Goal: Task Accomplishment & Management: Manage account settings

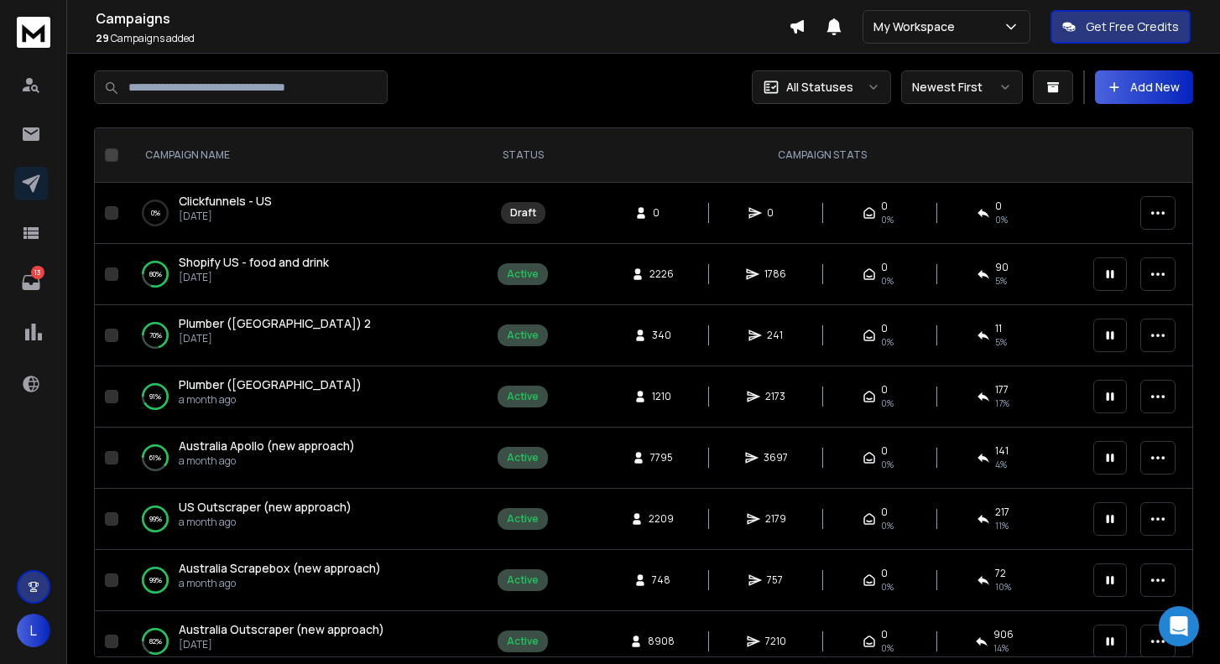
click at [34, 183] on icon at bounding box center [31, 184] width 18 height 18
click at [25, 284] on icon at bounding box center [31, 282] width 18 height 15
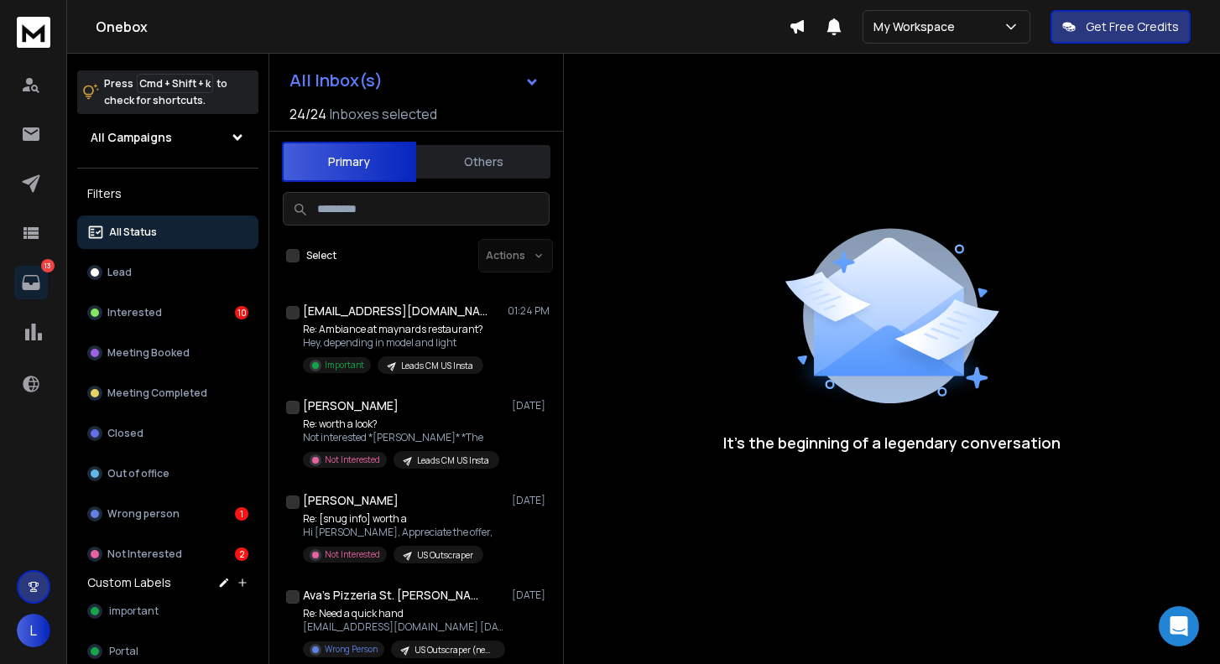
click at [509, 124] on div "All Inbox(s) 24 / 24 Inboxes selected Primary Others Select Actions [EMAIL_ADDR…" at bounding box center [416, 386] width 294 height 664
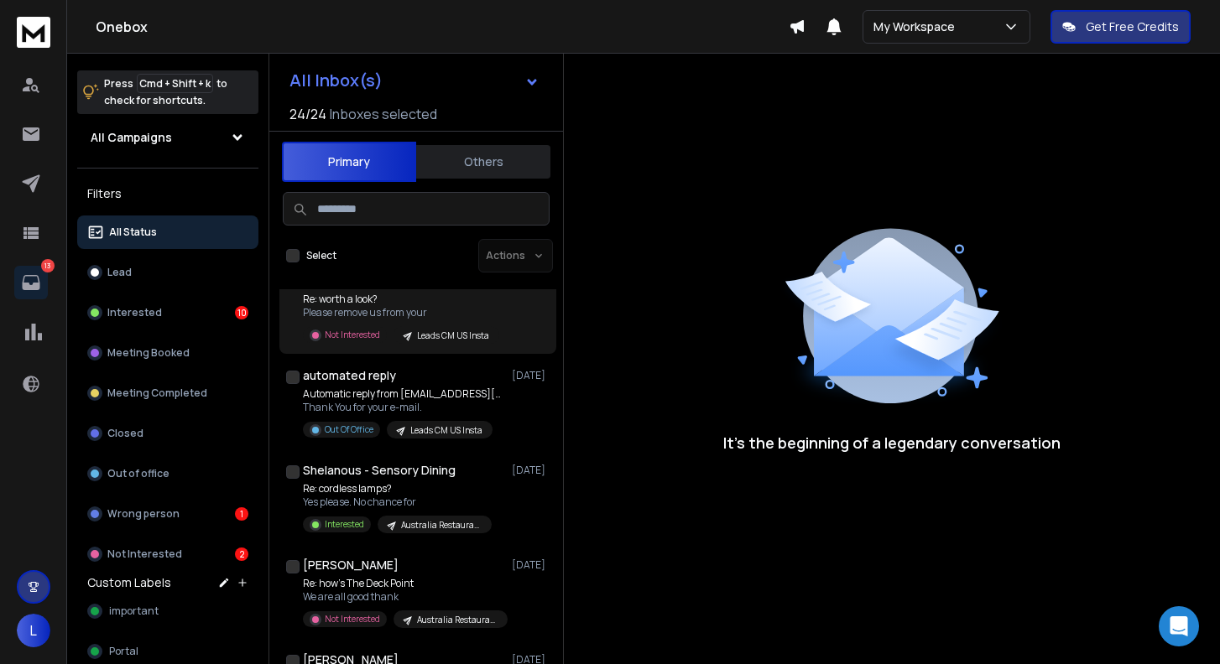
scroll to position [509, 0]
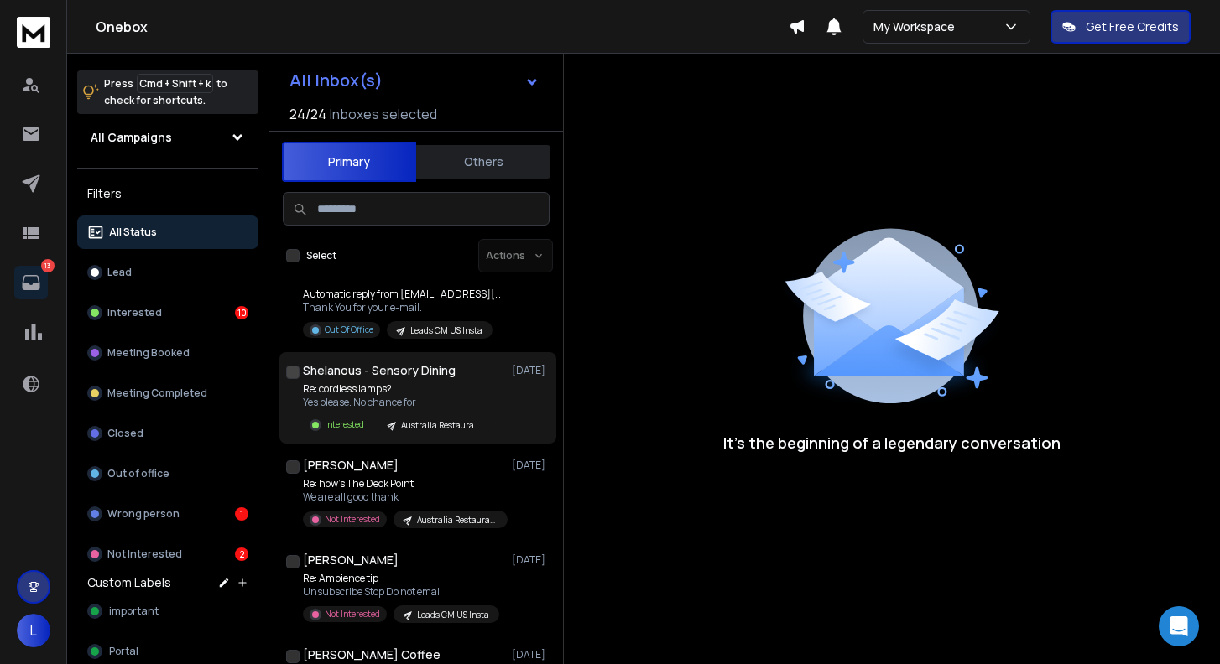
click at [454, 412] on div "Re: cordless lamps? Yes please. No chance for Interested Australia Restaurants …" at bounding box center [397, 408] width 189 height 51
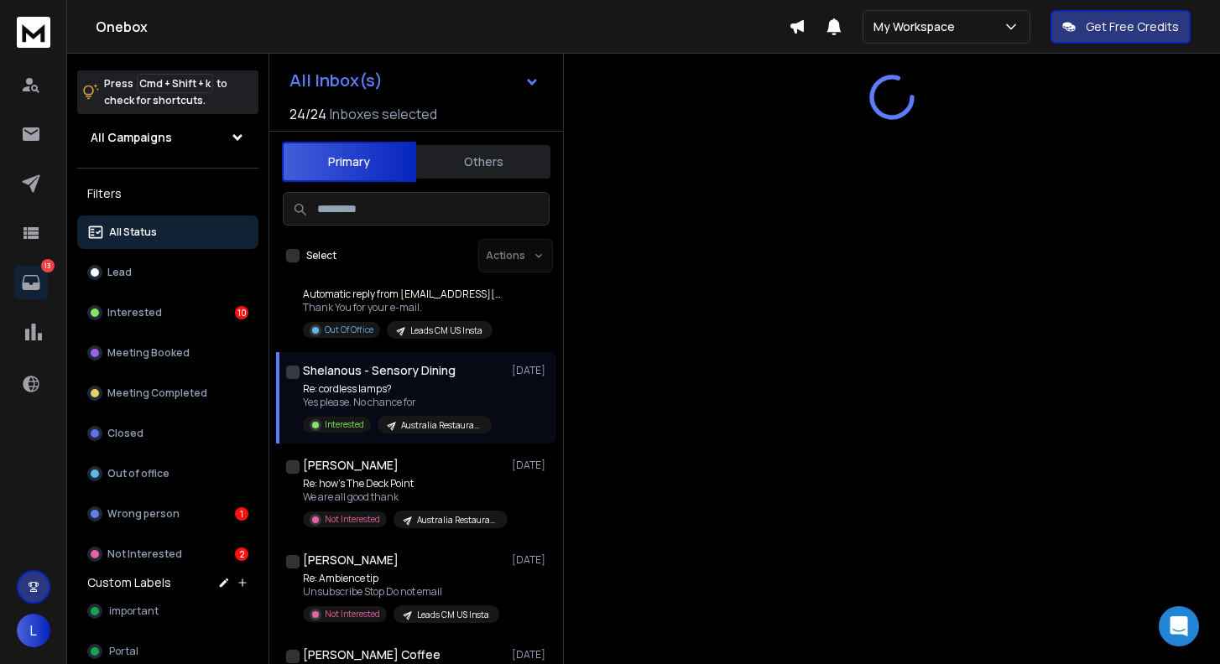
scroll to position [506, 0]
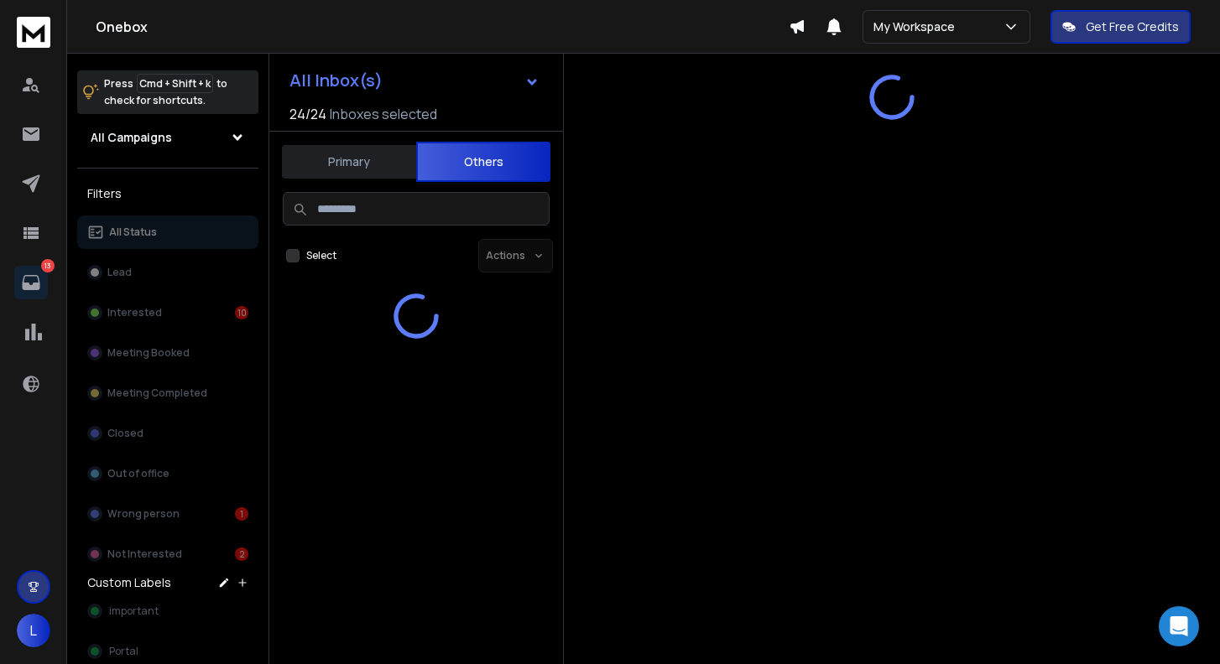
click at [468, 160] on button "Others" at bounding box center [483, 162] width 134 height 40
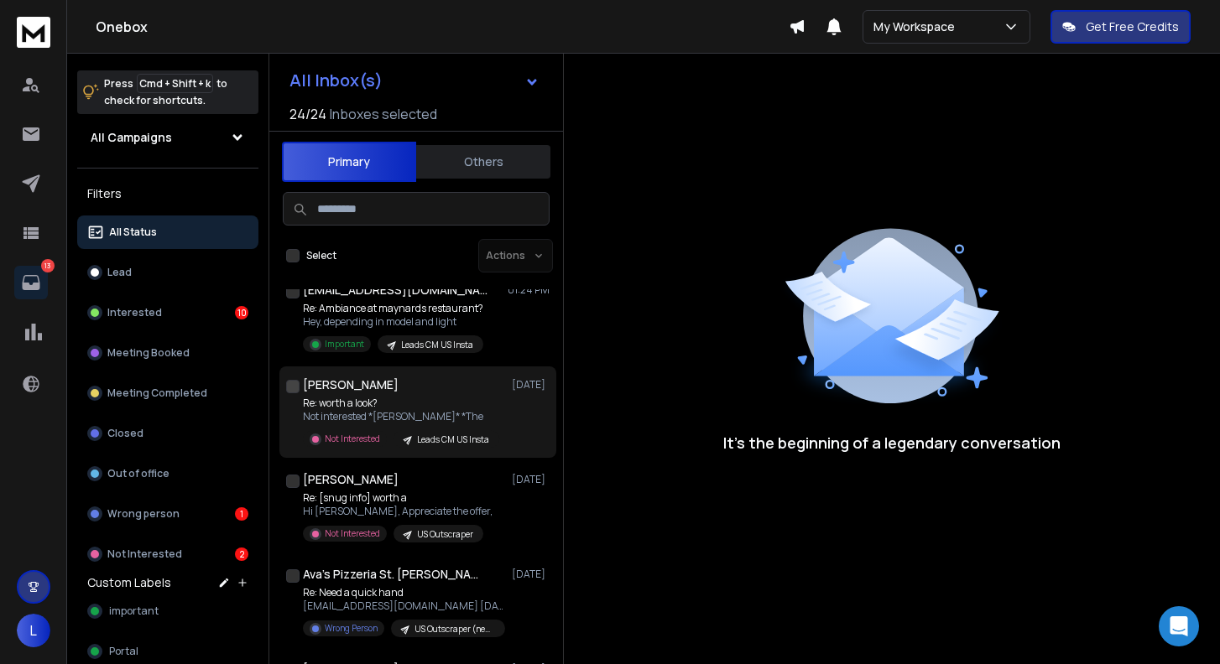
scroll to position [51, 0]
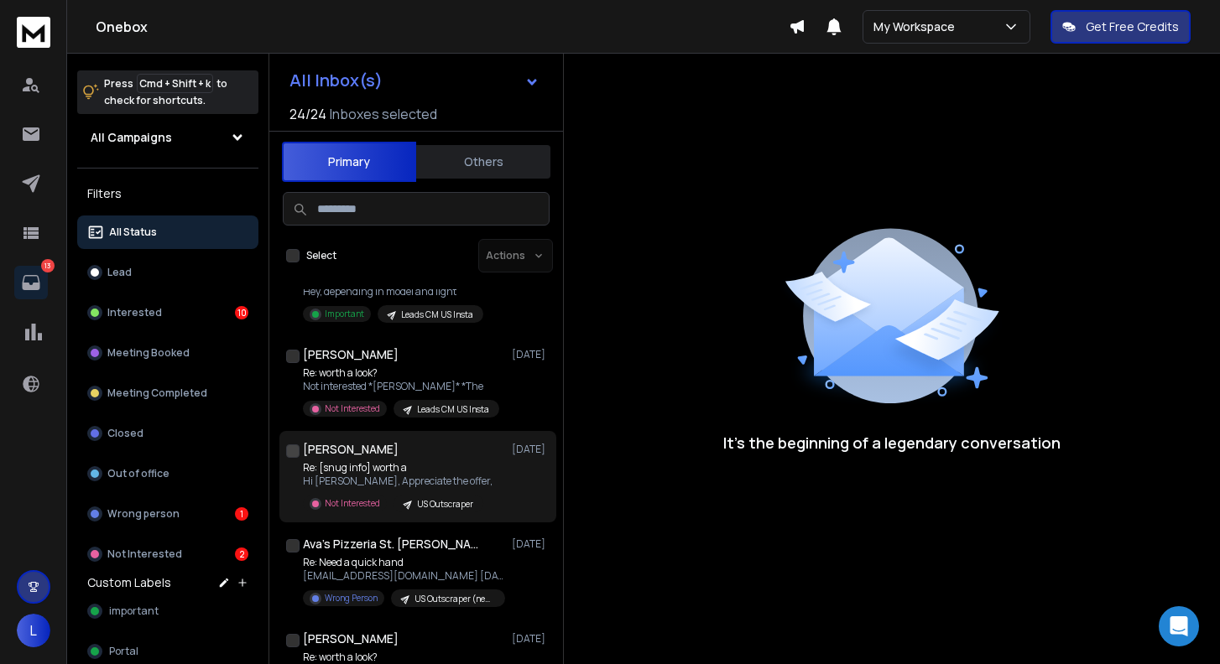
click at [509, 467] on div "Re: [snug info] worth a Hi Lutz, Appreciate the offer, Not Interested US Outscr…" at bounding box center [426, 486] width 247 height 51
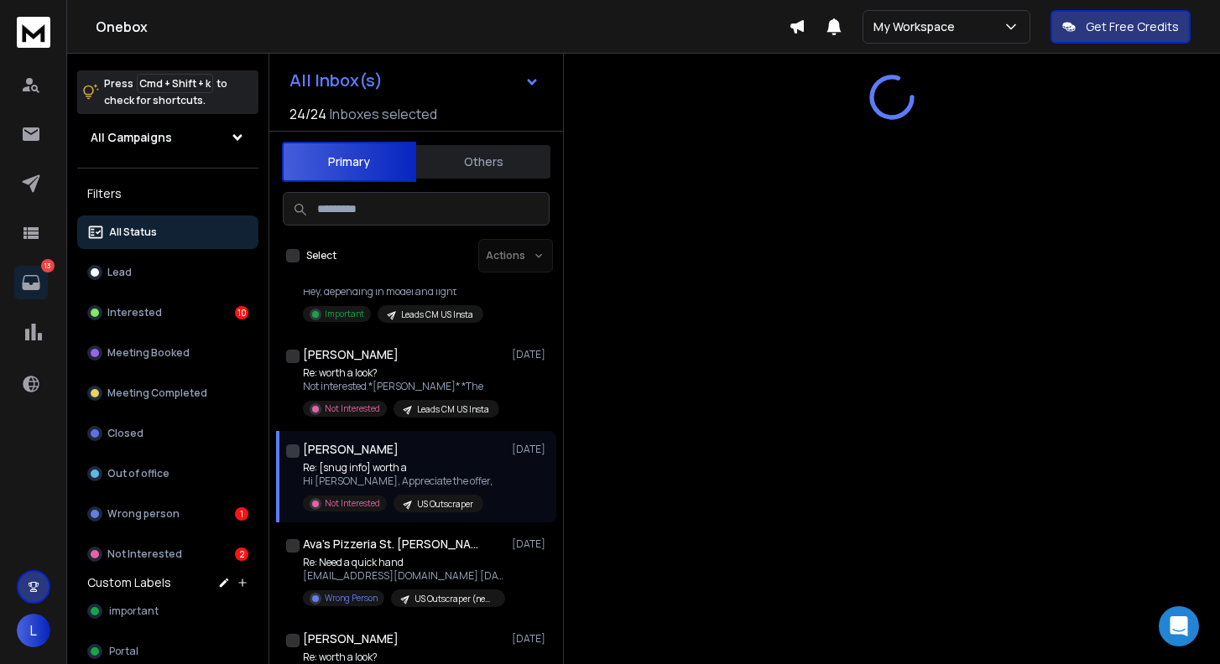
scroll to position [79, 0]
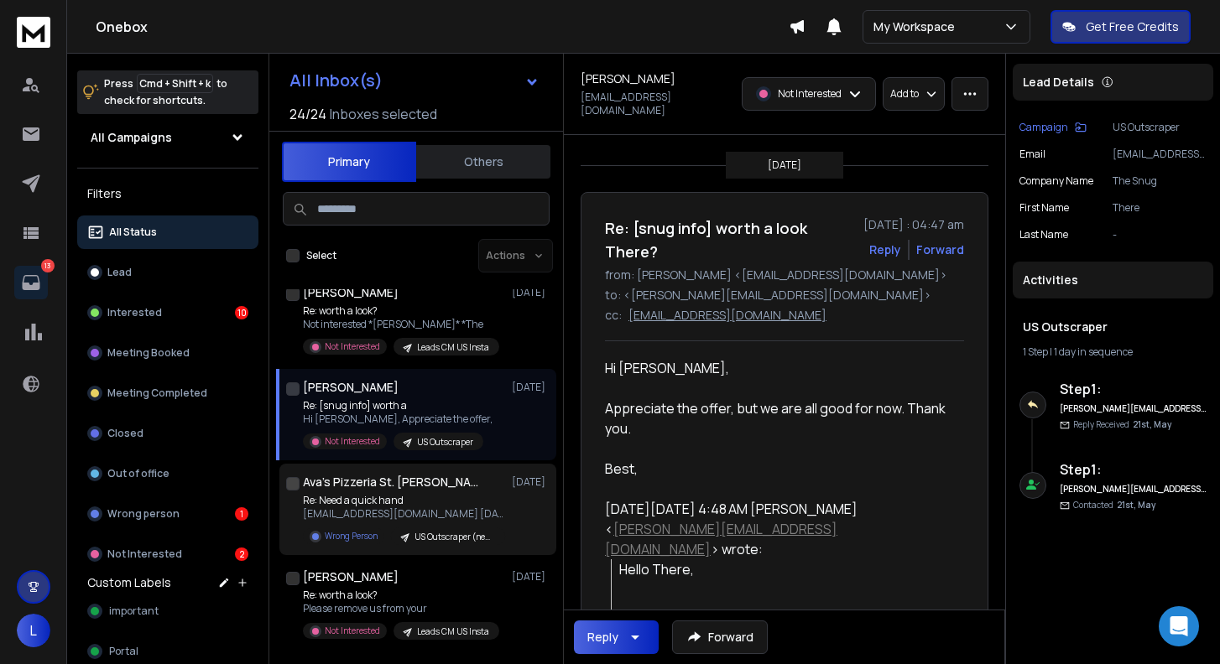
click at [483, 496] on p "Re: Need a quick hand" at bounding box center [403, 500] width 201 height 13
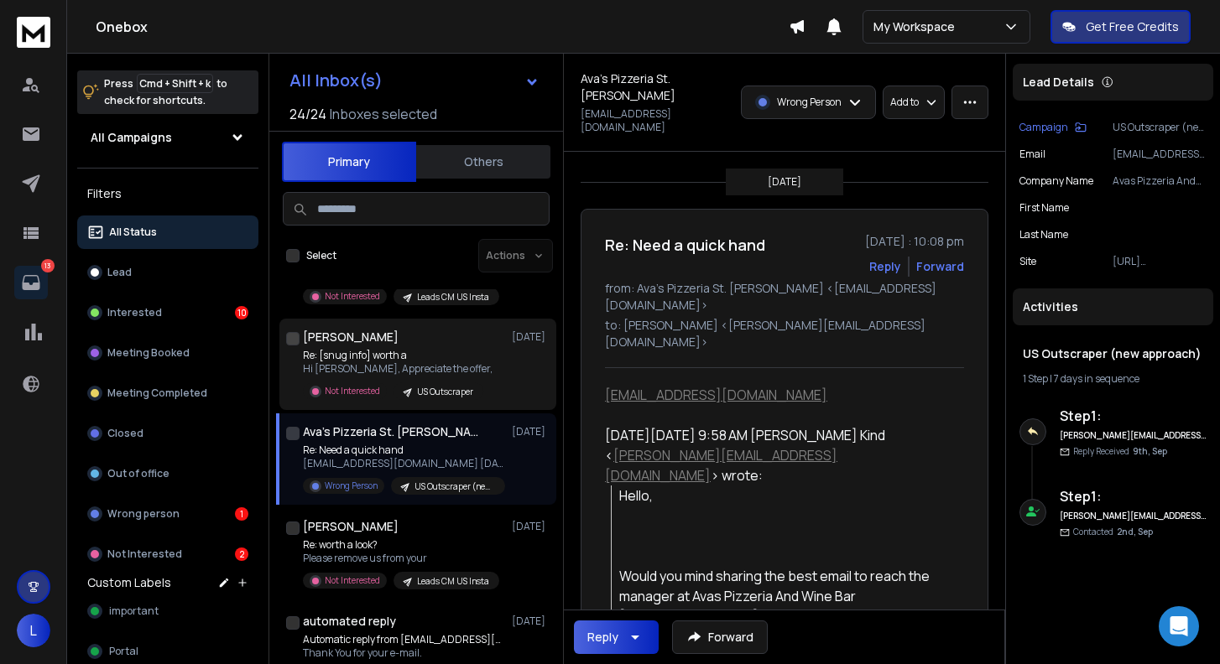
scroll to position [0, 0]
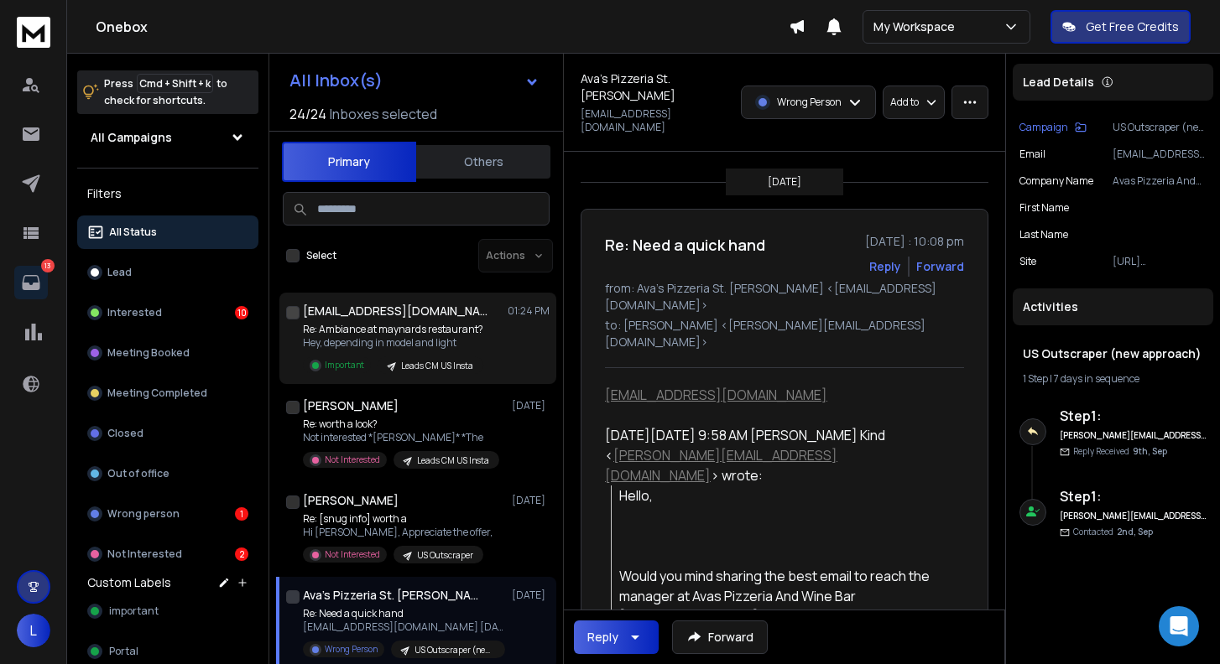
click at [532, 370] on div "Re: Ambiance at maynards restaurant? Hey, depending in model and light Importan…" at bounding box center [426, 348] width 247 height 51
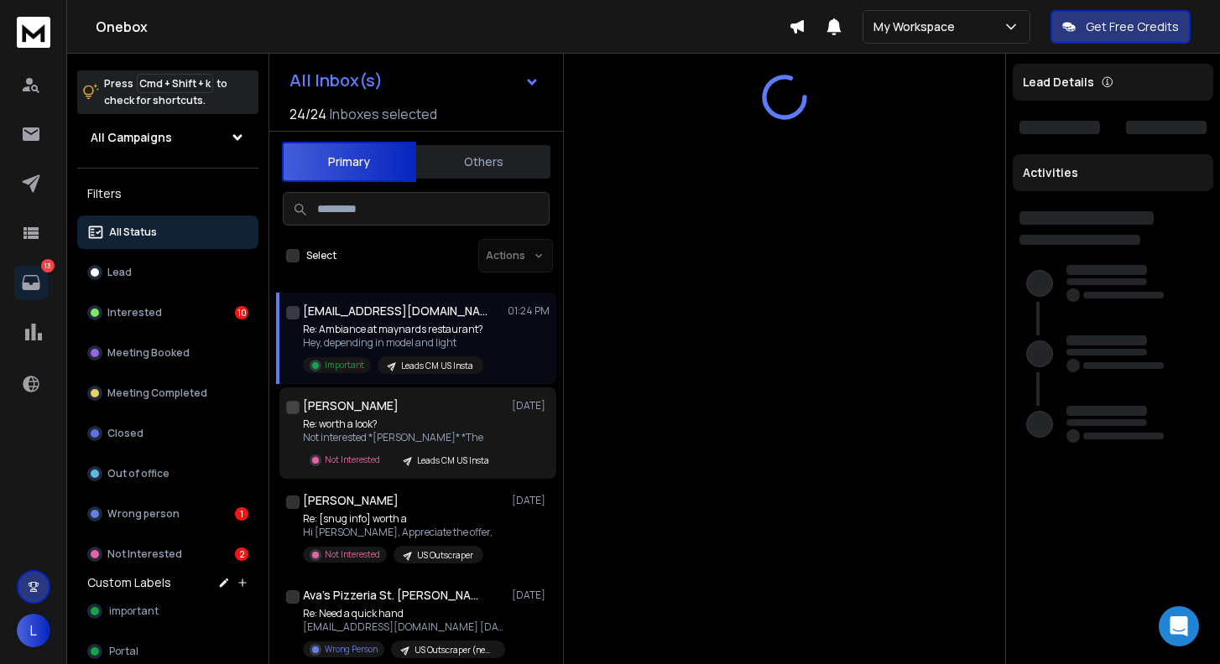
click at [482, 453] on div "Leads CM US Insta" at bounding box center [446, 460] width 106 height 18
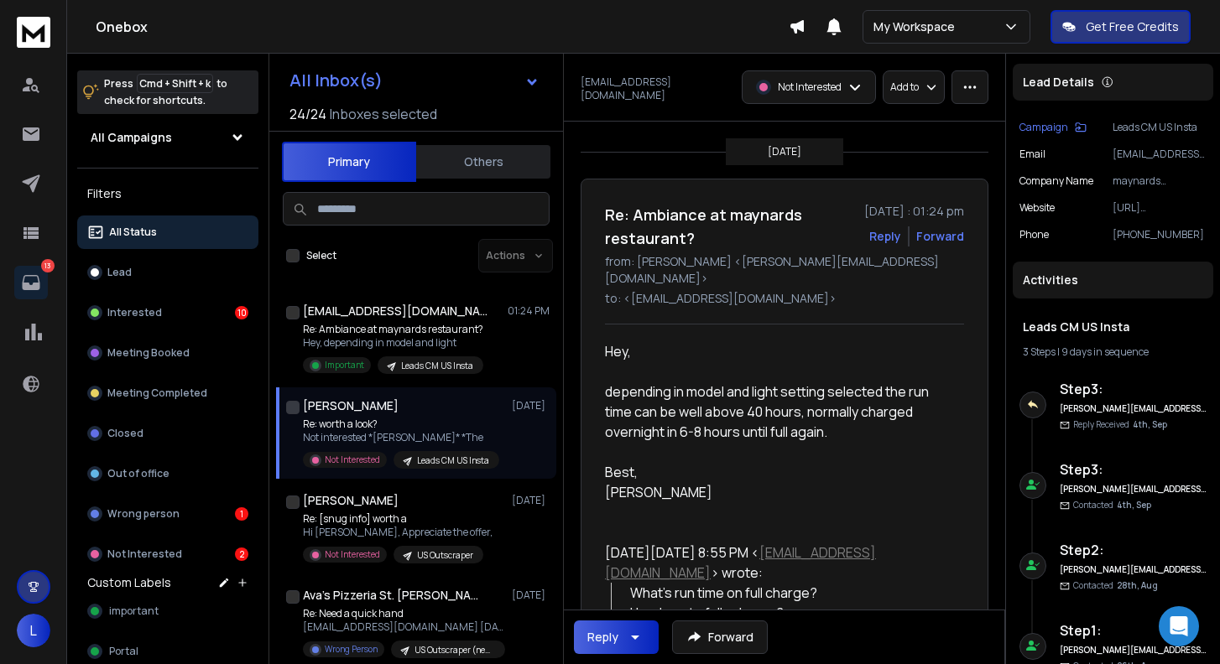
click at [345, 164] on button "Primary" at bounding box center [349, 162] width 134 height 40
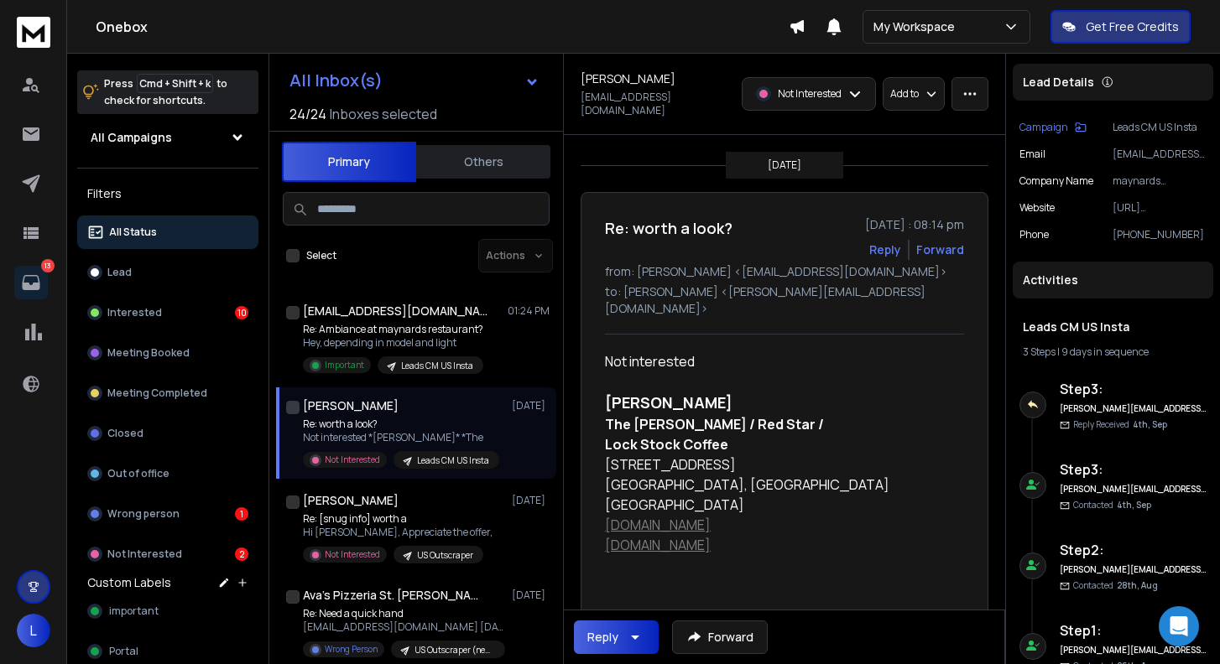
click at [500, 166] on button "Others" at bounding box center [483, 161] width 134 height 37
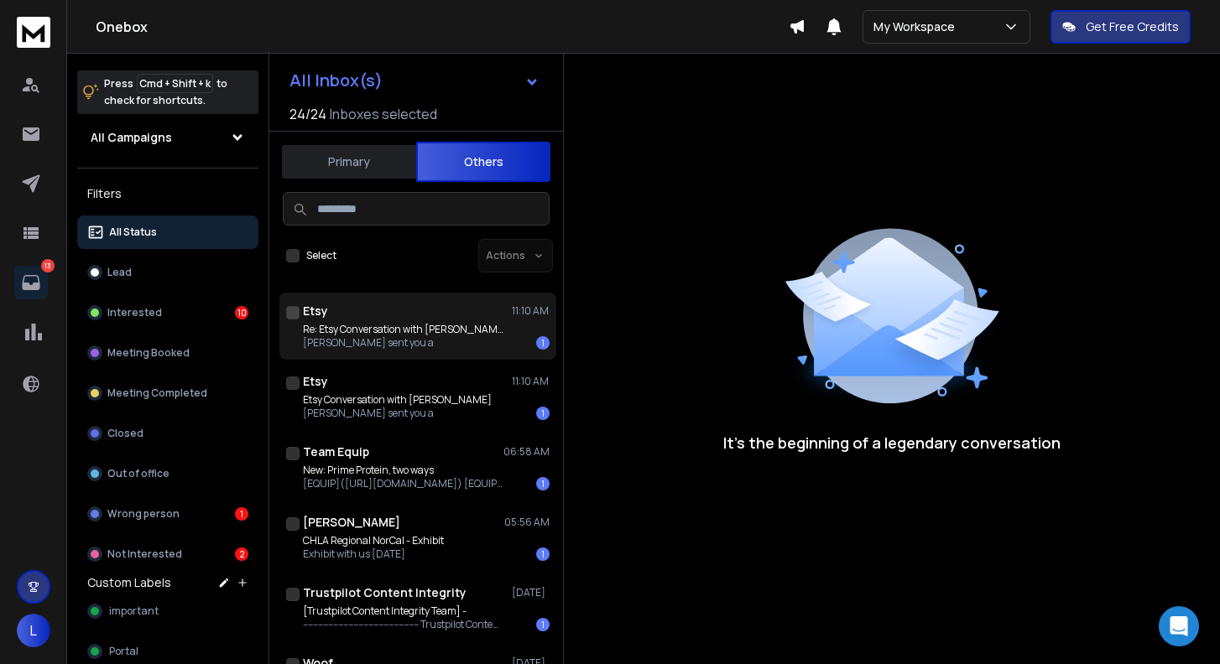
click at [466, 331] on p "Re: Etsy Conversation with Jennifer" at bounding box center [403, 329] width 201 height 13
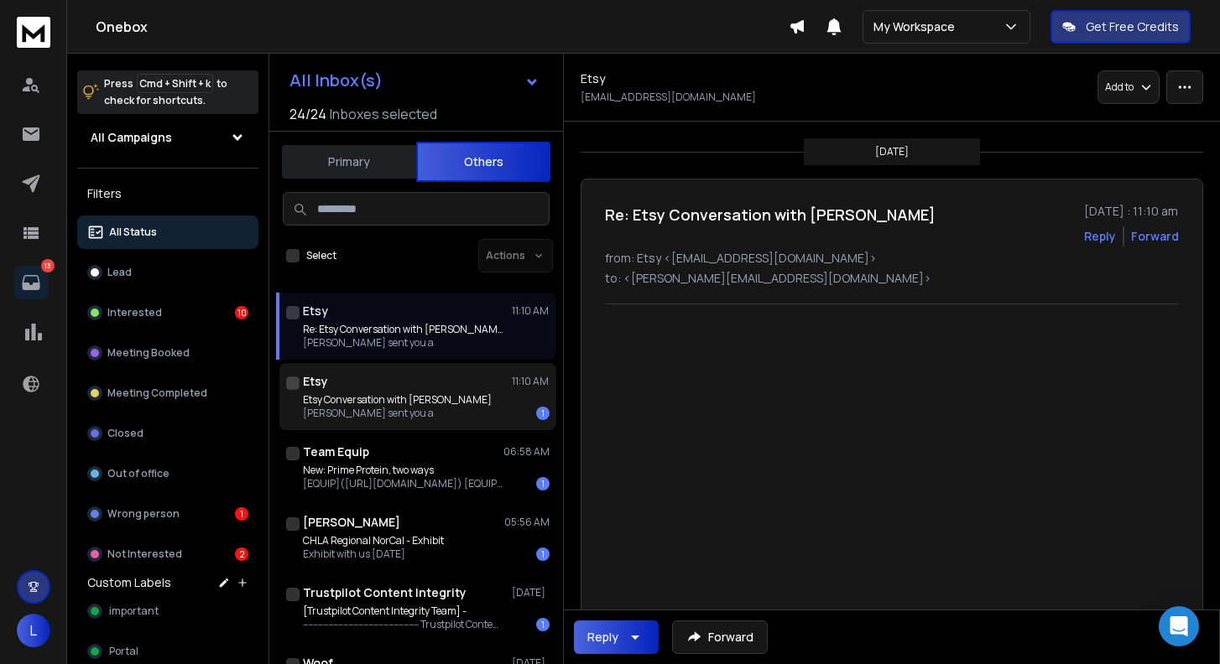
click at [475, 385] on div "Etsy 11:10 AM" at bounding box center [426, 381] width 247 height 17
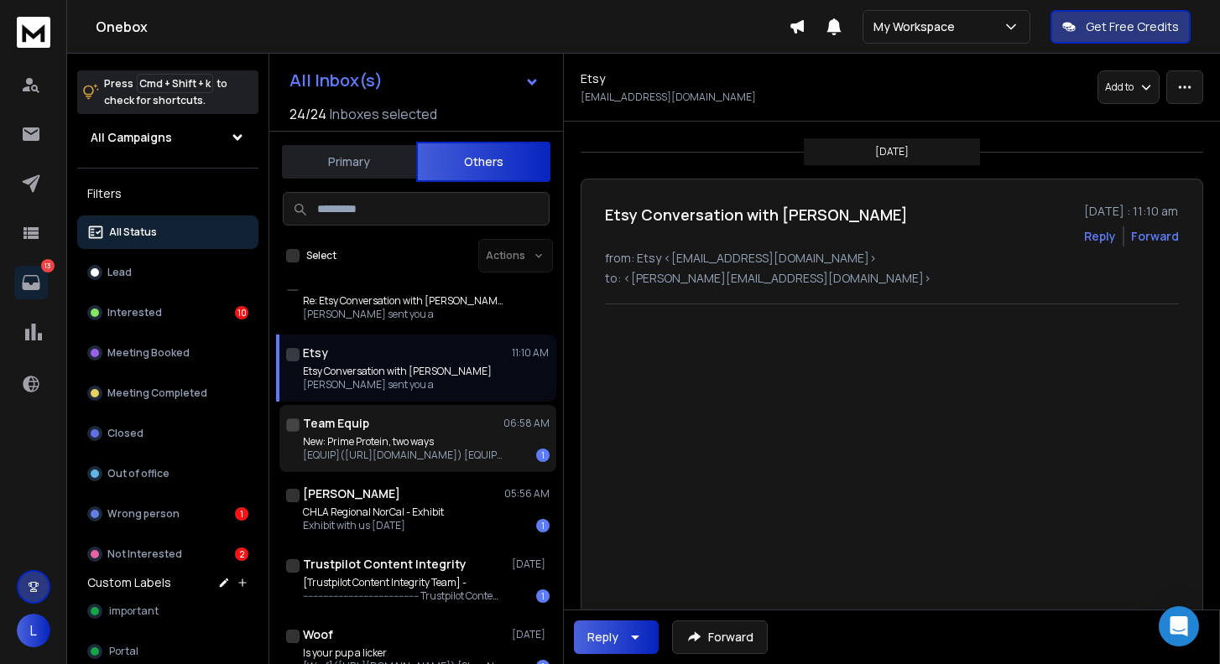
click at [466, 418] on div "Team Equip 06:58 AM" at bounding box center [426, 423] width 247 height 17
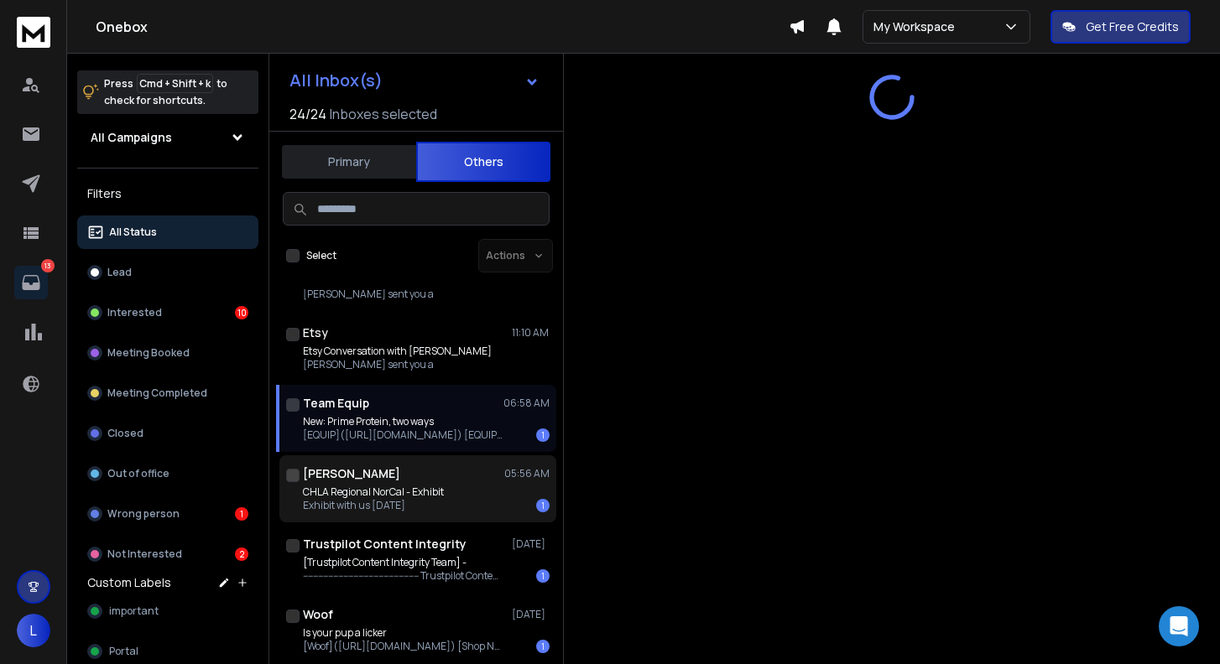
click at [451, 493] on div "CHLA Regional NorCal - Exhibit Exhibit with us Nov. 6 1" at bounding box center [426, 499] width 247 height 27
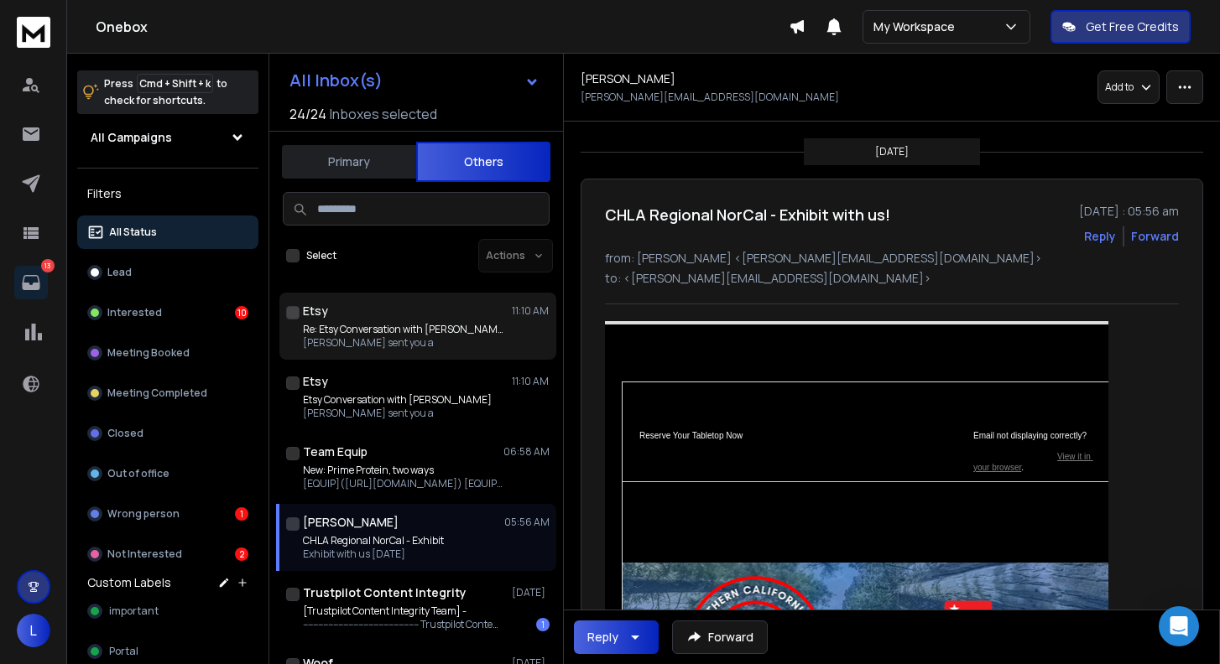
click at [395, 327] on p "Re: Etsy Conversation with Jennifer" at bounding box center [403, 329] width 201 height 13
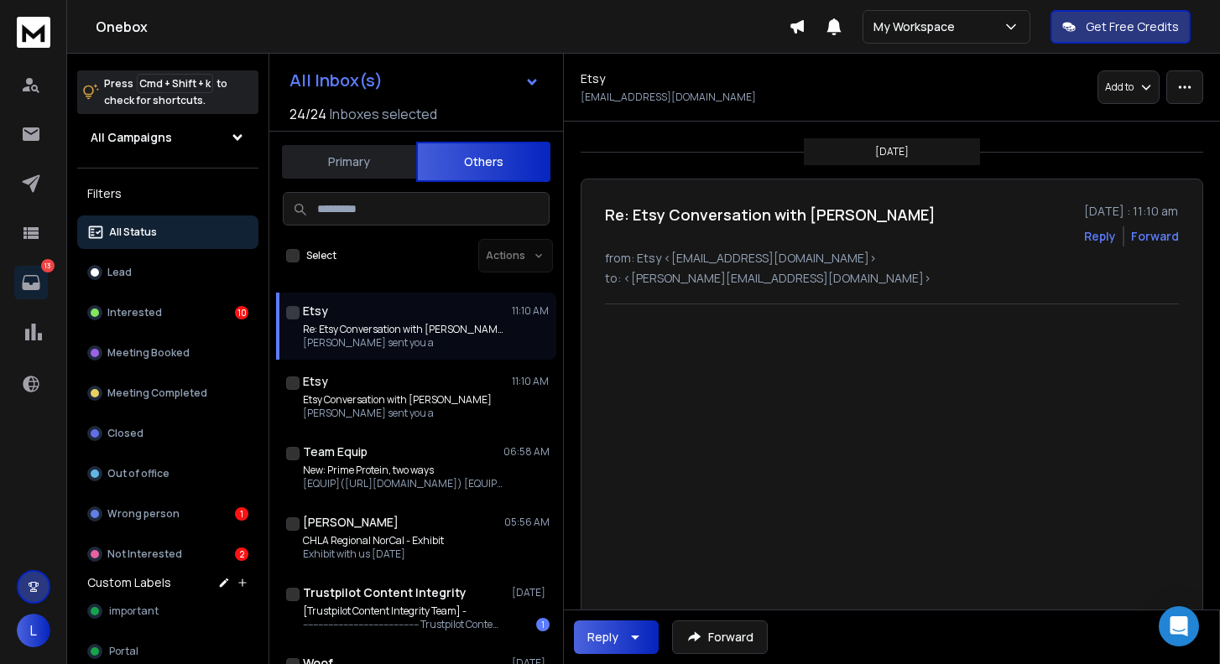
click at [346, 160] on button "Primary" at bounding box center [349, 161] width 134 height 37
